Goal: Task Accomplishment & Management: Manage account settings

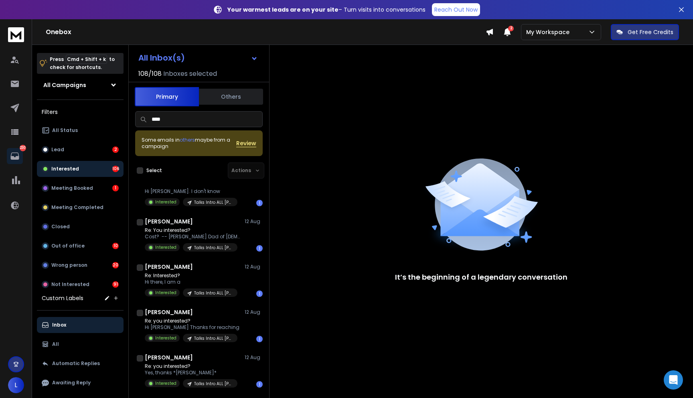
scroll to position [158, 0]
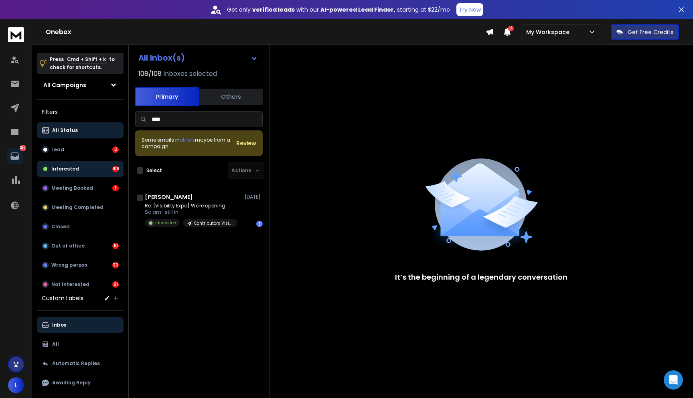
click at [77, 136] on button "All Status" at bounding box center [80, 130] width 87 height 16
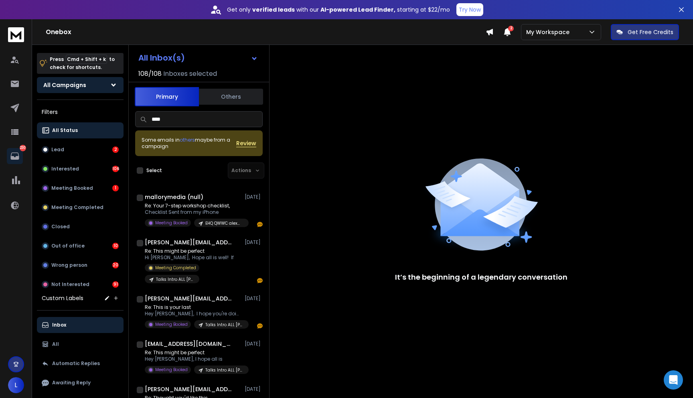
click at [87, 83] on button "All Campaigns" at bounding box center [80, 85] width 87 height 16
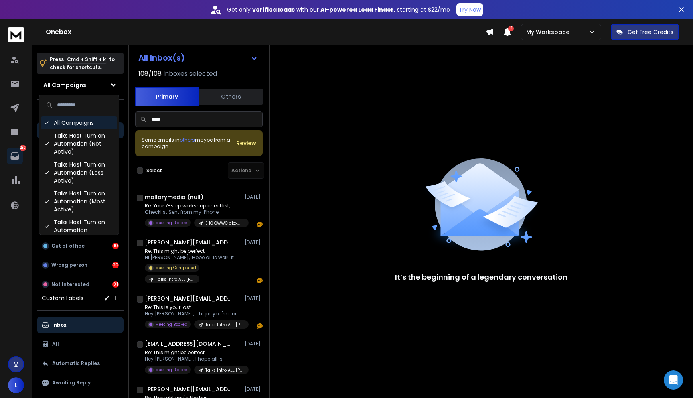
click at [48, 123] on icon at bounding box center [47, 122] width 6 height 6
click at [53, 137] on div "Talks Host Turn on Automation (Not Active)" at bounding box center [79, 143] width 76 height 29
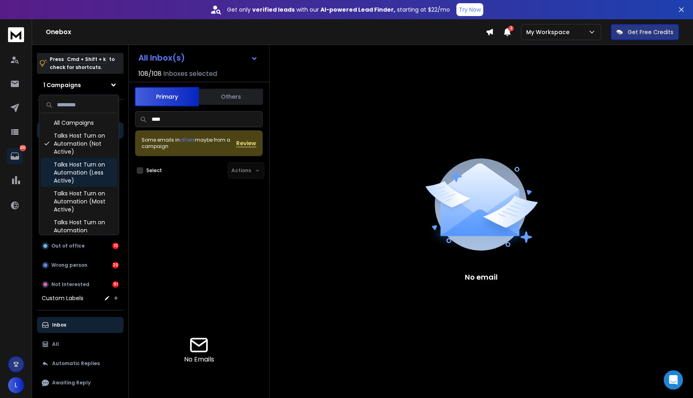
click at [75, 173] on div "Talks Host Turn on Automation (Less Active)" at bounding box center [79, 172] width 76 height 29
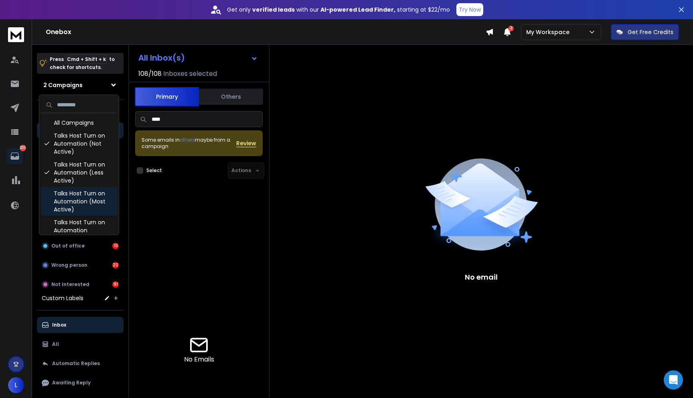
click at [69, 202] on div "Talks Host Turn on Automation (Most Active)" at bounding box center [79, 201] width 76 height 29
click at [167, 32] on h1 "Onebox" at bounding box center [266, 32] width 440 height 10
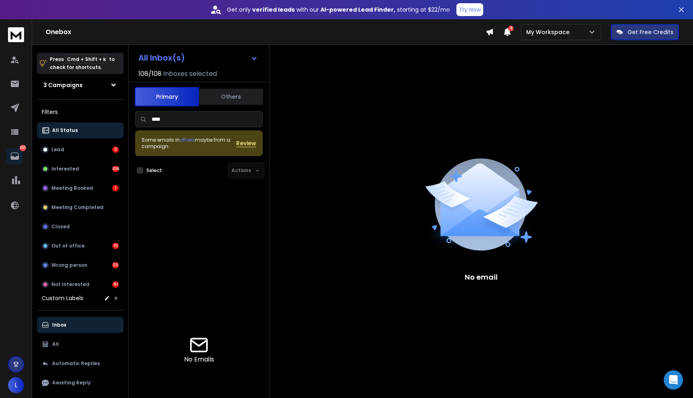
click at [85, 132] on button "All Status" at bounding box center [80, 130] width 87 height 16
click at [78, 343] on button "All" at bounding box center [80, 344] width 87 height 16
click at [75, 321] on button "Inbox" at bounding box center [80, 325] width 87 height 16
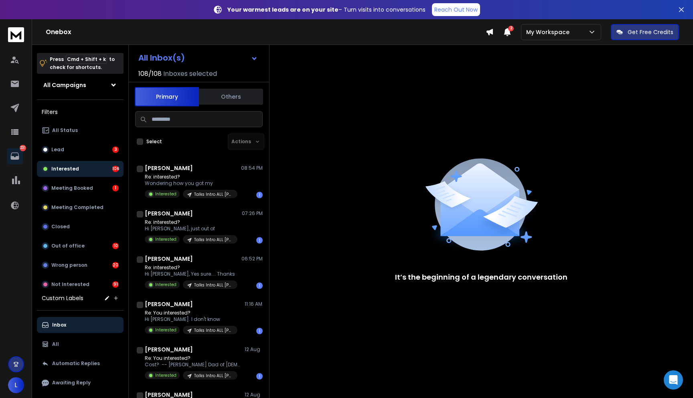
type input "****"
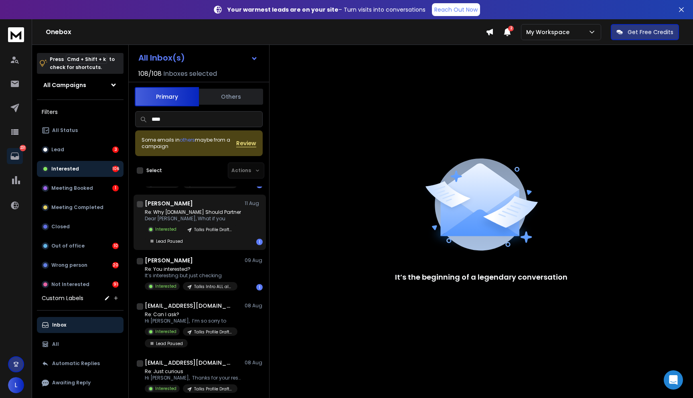
scroll to position [571, 0]
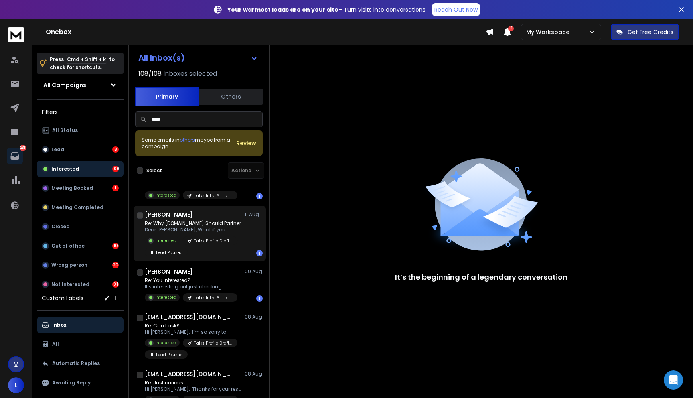
click at [220, 221] on p "Re: Why [DOMAIN_NAME] Should Partner" at bounding box center [193, 223] width 96 height 6
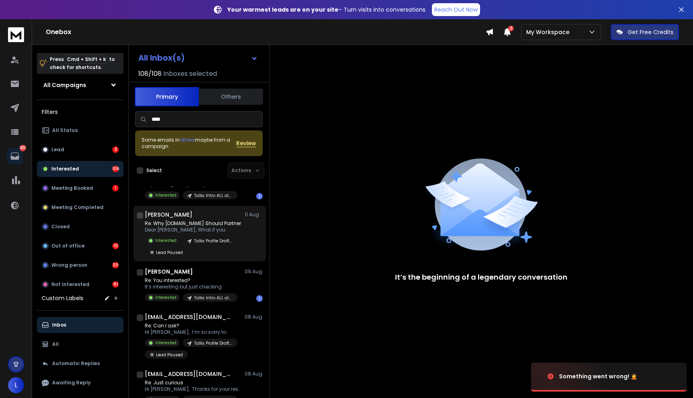
click at [220, 221] on p "Re: Why [DOMAIN_NAME] Should Partner" at bounding box center [193, 223] width 96 height 6
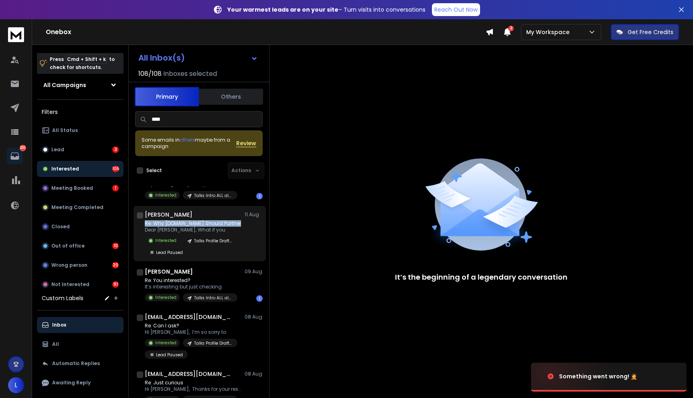
click at [220, 221] on p "Re: Why [DOMAIN_NAME] Should Partner" at bounding box center [193, 223] width 96 height 6
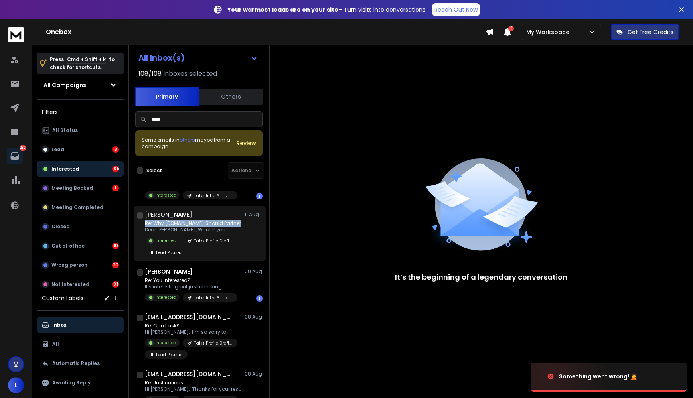
click at [220, 221] on p "Re: Why [DOMAIN_NAME] Should Partner" at bounding box center [193, 223] width 96 height 6
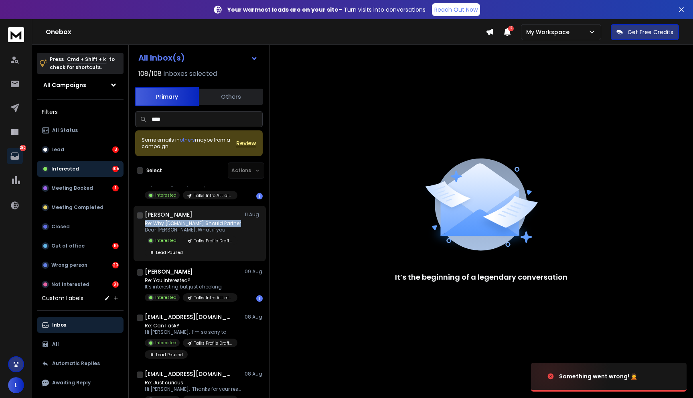
click at [220, 221] on p "Re: Why [DOMAIN_NAME] Should Partner" at bounding box center [193, 223] width 96 height 6
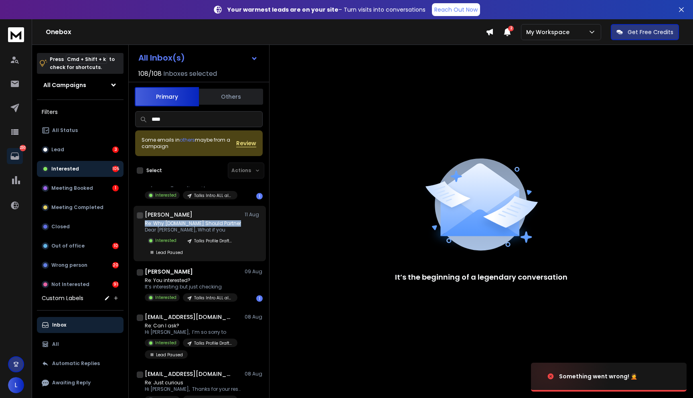
click at [220, 221] on p "Re: Why [DOMAIN_NAME] Should Partner" at bounding box center [193, 223] width 96 height 6
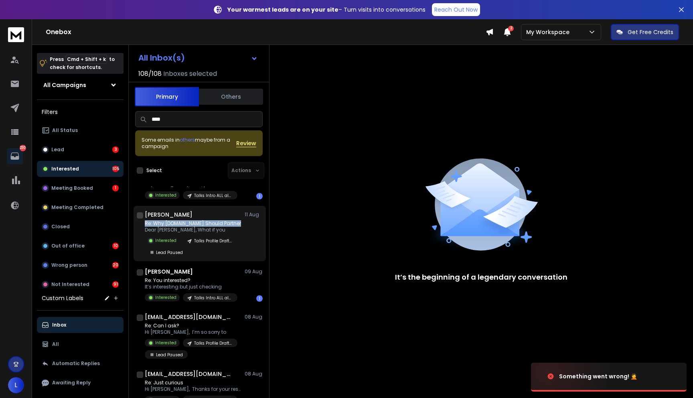
click at [220, 221] on p "Re: Why [DOMAIN_NAME] Should Partner" at bounding box center [193, 223] width 96 height 6
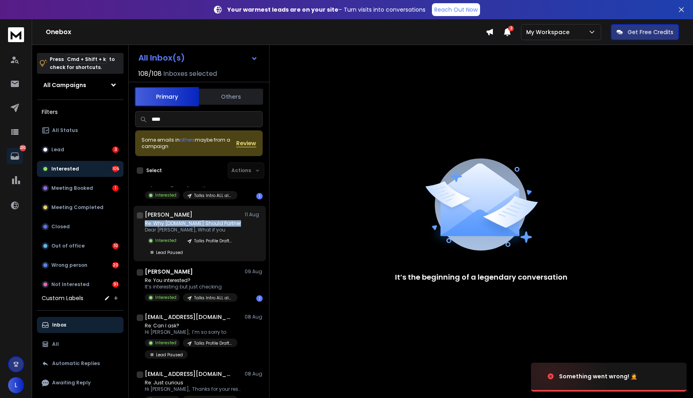
click at [220, 221] on p "Re: Why [DOMAIN_NAME] Should Partner" at bounding box center [193, 223] width 96 height 6
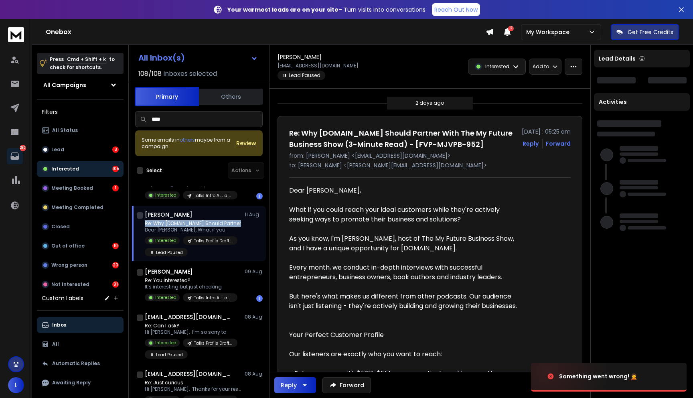
click at [220, 221] on p "Re: Why [DOMAIN_NAME] Should Partner" at bounding box center [193, 223] width 96 height 6
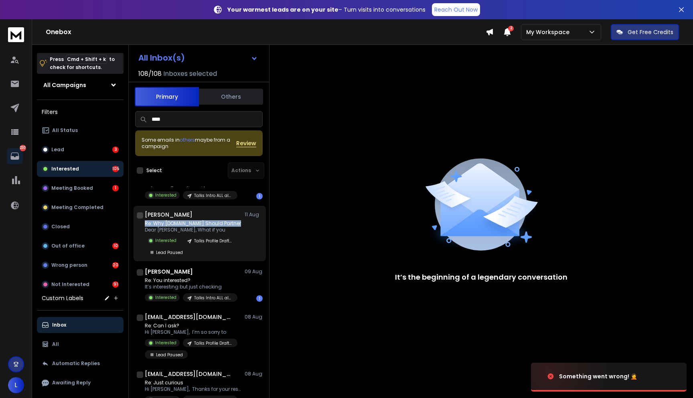
click at [220, 221] on p "Re: Why [DOMAIN_NAME] Should Partner" at bounding box center [193, 223] width 96 height 6
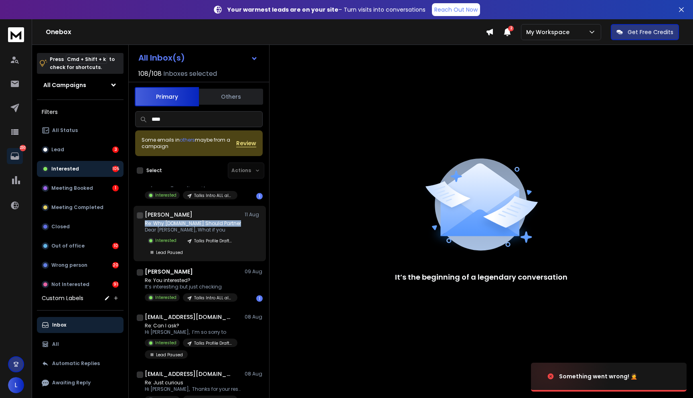
click at [220, 221] on p "Re: Why [DOMAIN_NAME] Should Partner" at bounding box center [193, 223] width 96 height 6
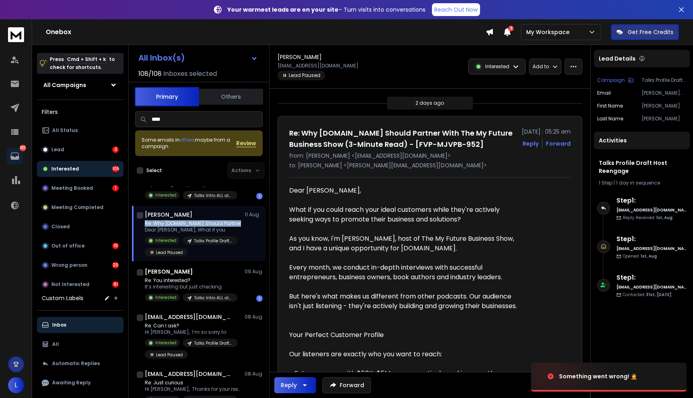
click at [220, 221] on p "Re: Why [DOMAIN_NAME] Should Partner" at bounding box center [193, 223] width 96 height 6
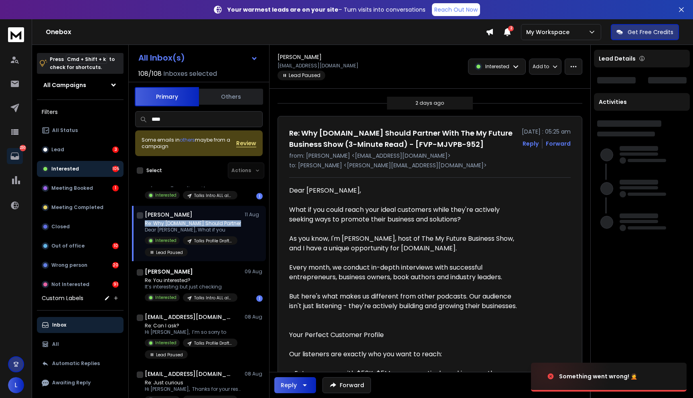
click at [220, 221] on p "Re: Why [DOMAIN_NAME] Should Partner" at bounding box center [193, 223] width 96 height 6
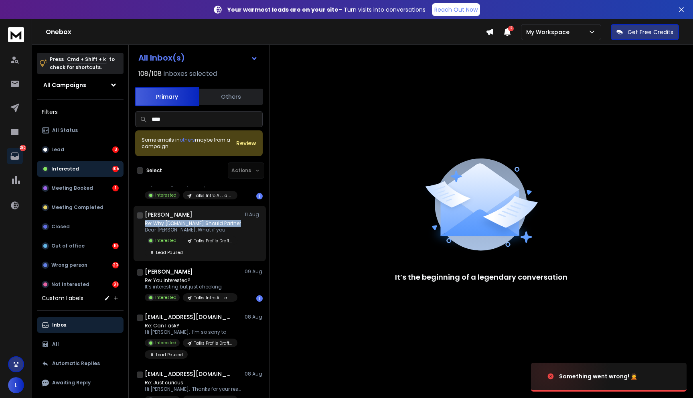
click at [220, 221] on p "Re: Why [DOMAIN_NAME] Should Partner" at bounding box center [193, 223] width 96 height 6
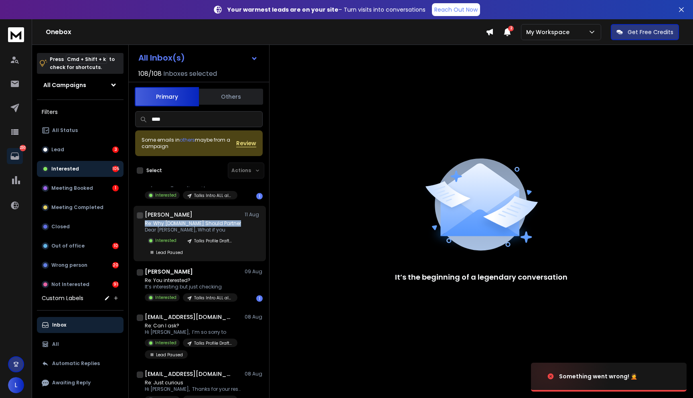
click at [220, 221] on p "Re: Why [DOMAIN_NAME] Should Partner" at bounding box center [193, 223] width 96 height 6
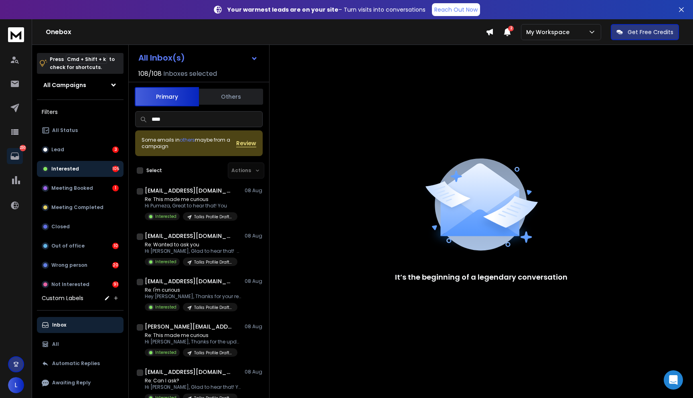
scroll to position [936, 0]
